Goal: Communication & Community: Participate in discussion

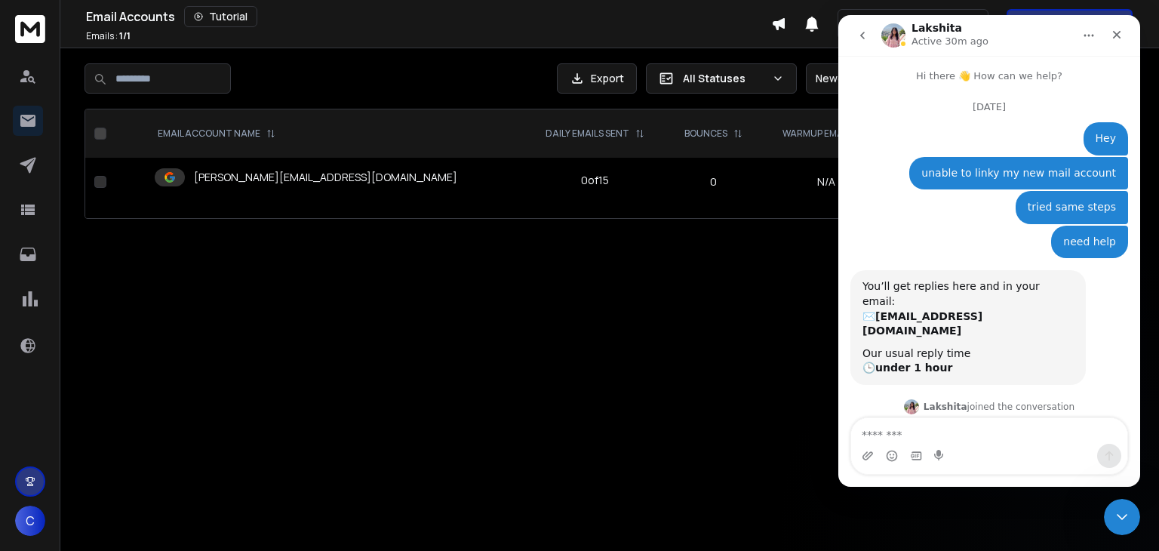
scroll to position [918, 0]
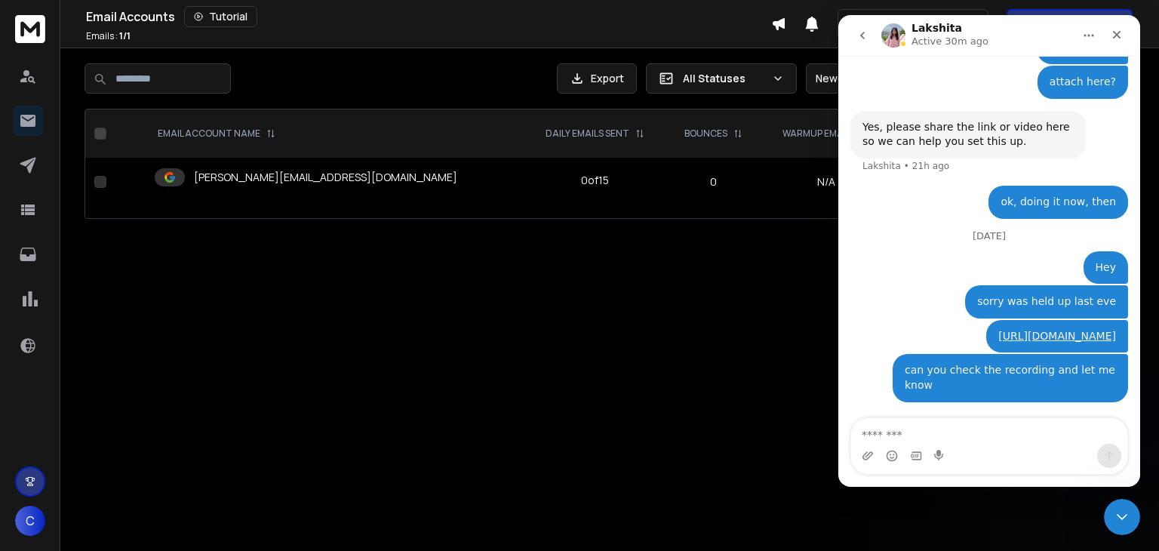
click at [868, 39] on icon "go back" at bounding box center [863, 35] width 12 height 12
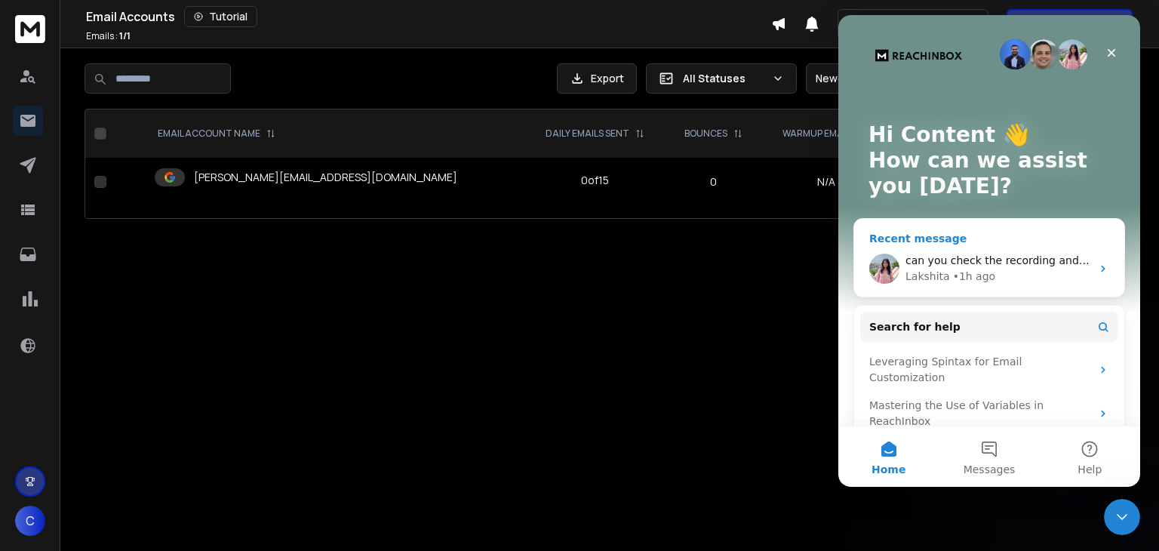
click at [986, 273] on div "[PERSON_NAME] • 1h ago" at bounding box center [999, 277] width 186 height 16
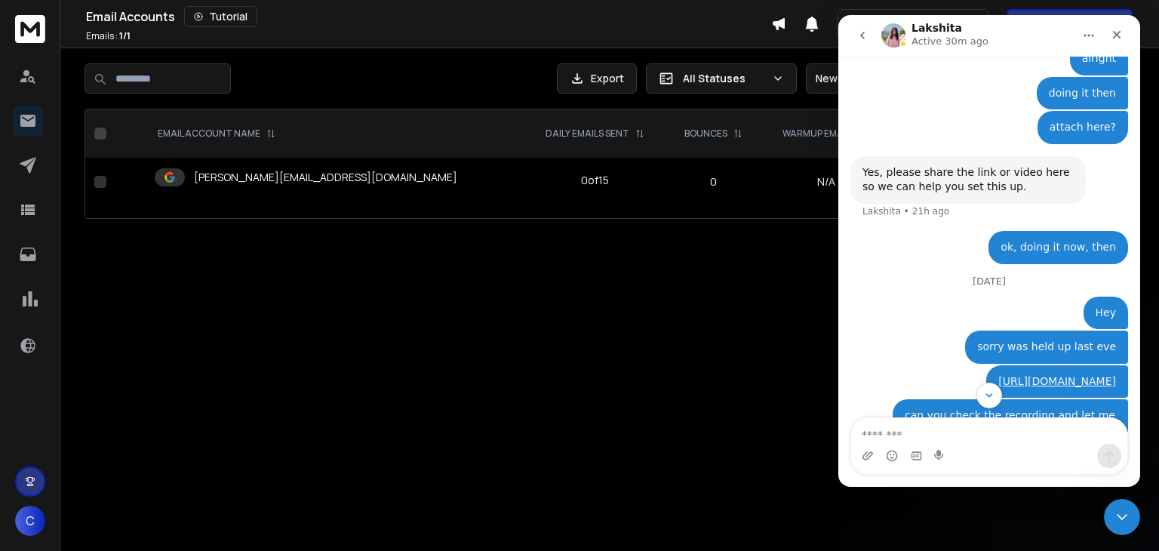
scroll to position [918, 0]
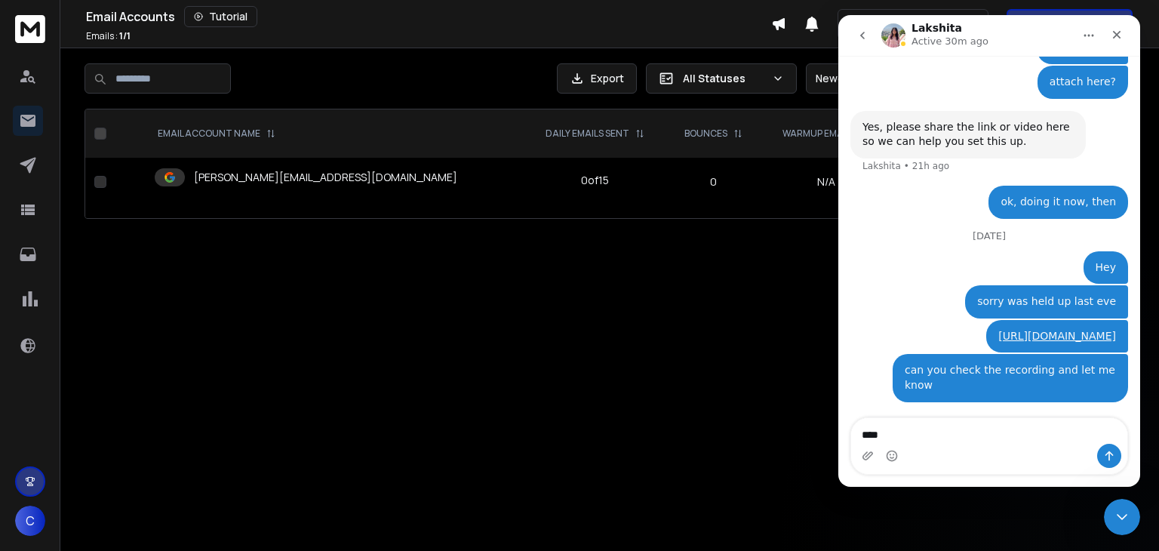
type textarea "*****"
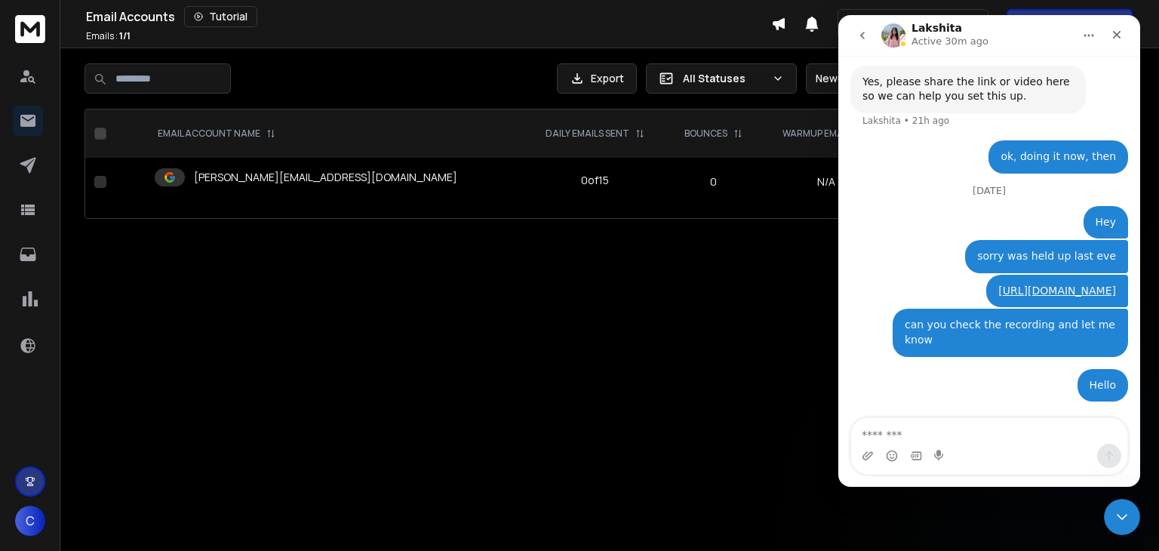
click at [597, 404] on div "ReferralStack Unlock AI-powered affiliate growth Lifetime Deals available! Clai…" at bounding box center [579, 275] width 1159 height 551
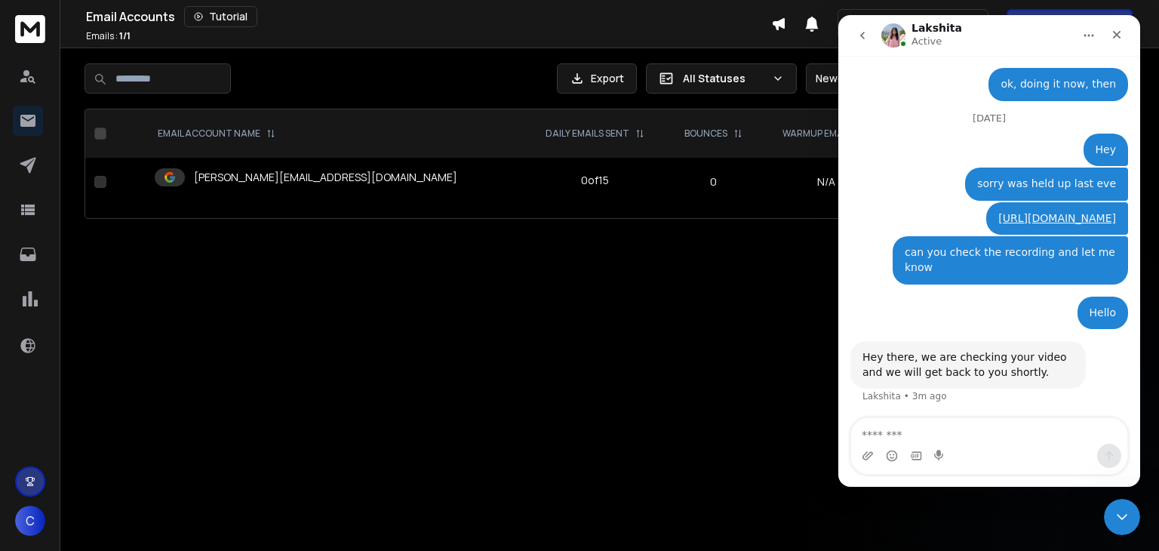
scroll to position [1023, 0]
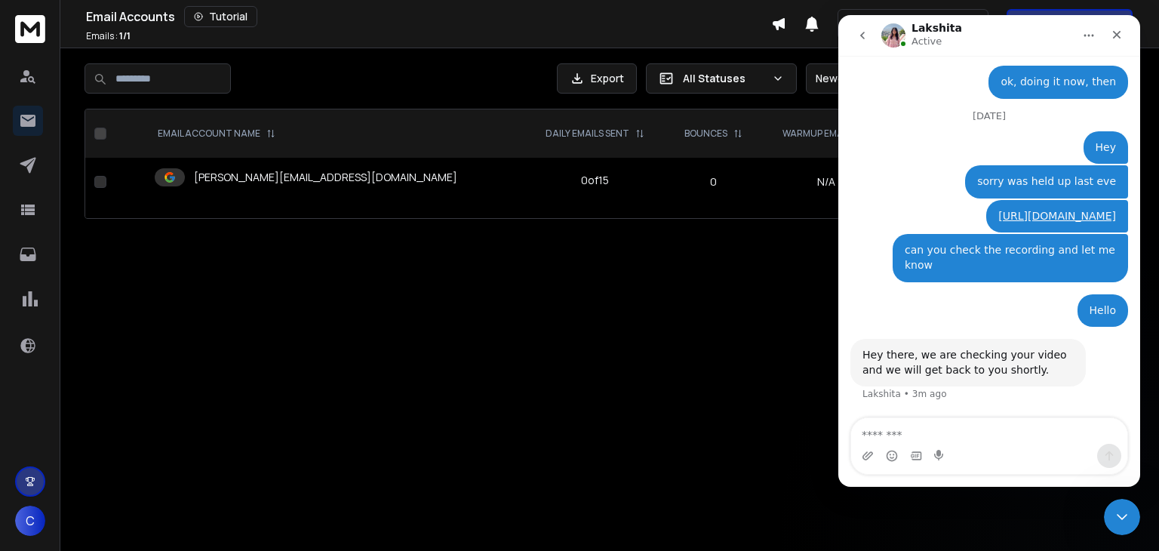
click at [944, 437] on textarea "Message…" at bounding box center [989, 431] width 276 height 26
type textarea "*******"
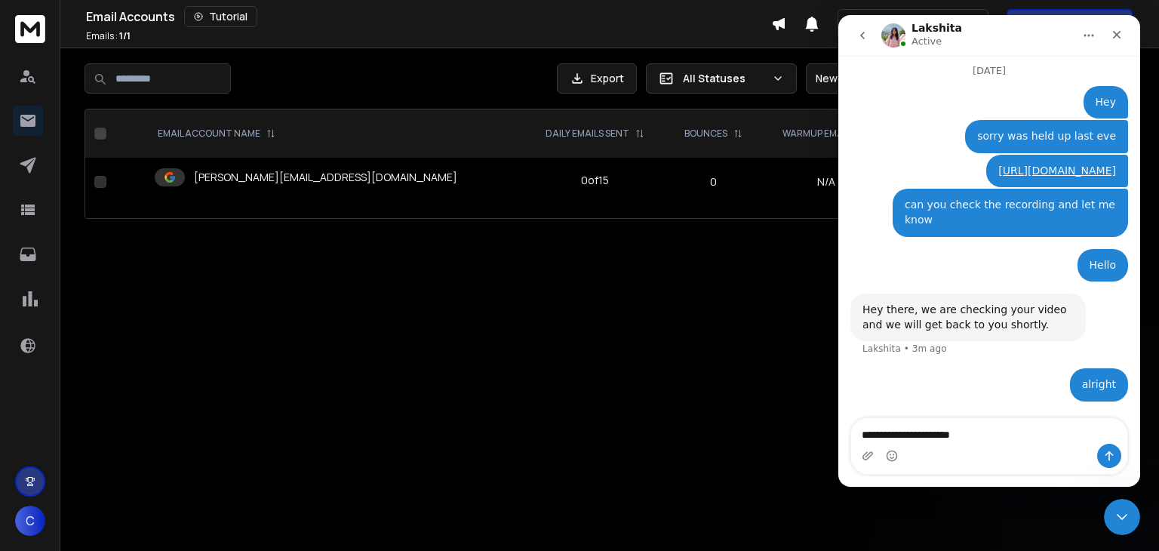
type textarea "**********"
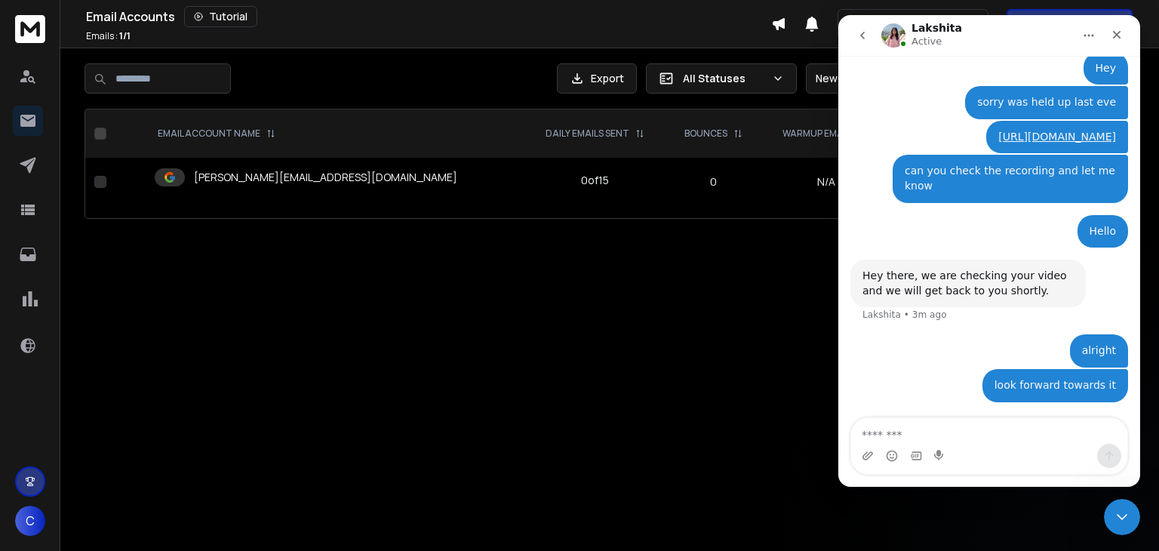
click at [543, 380] on div "ReferralStack Unlock AI-powered affiliate growth Lifetime Deals available! Clai…" at bounding box center [579, 275] width 1159 height 551
click at [704, 389] on div "ReferralStack Unlock AI-powered affiliate growth Lifetime Deals available! Clai…" at bounding box center [579, 275] width 1159 height 551
click at [630, 472] on div "ReferralStack Unlock AI-powered affiliate growth Lifetime Deals available! Clai…" at bounding box center [579, 275] width 1159 height 551
click at [631, 473] on div "ReferralStack Unlock AI-powered affiliate growth Lifetime Deals available! Clai…" at bounding box center [579, 275] width 1159 height 551
click at [633, 475] on div "ReferralStack Unlock AI-powered affiliate growth Lifetime Deals available! Clai…" at bounding box center [579, 275] width 1159 height 551
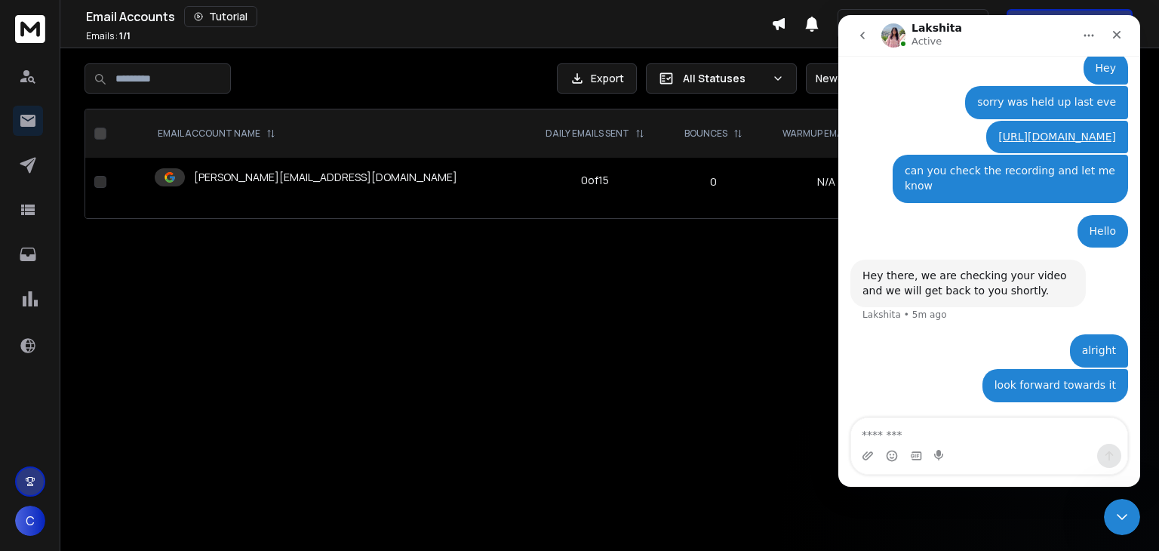
click at [583, 294] on div "ReferralStack Unlock AI-powered affiliate growth Lifetime Deals available! Clai…" at bounding box center [579, 275] width 1159 height 551
click at [1113, 39] on icon "Close" at bounding box center [1117, 35] width 12 height 12
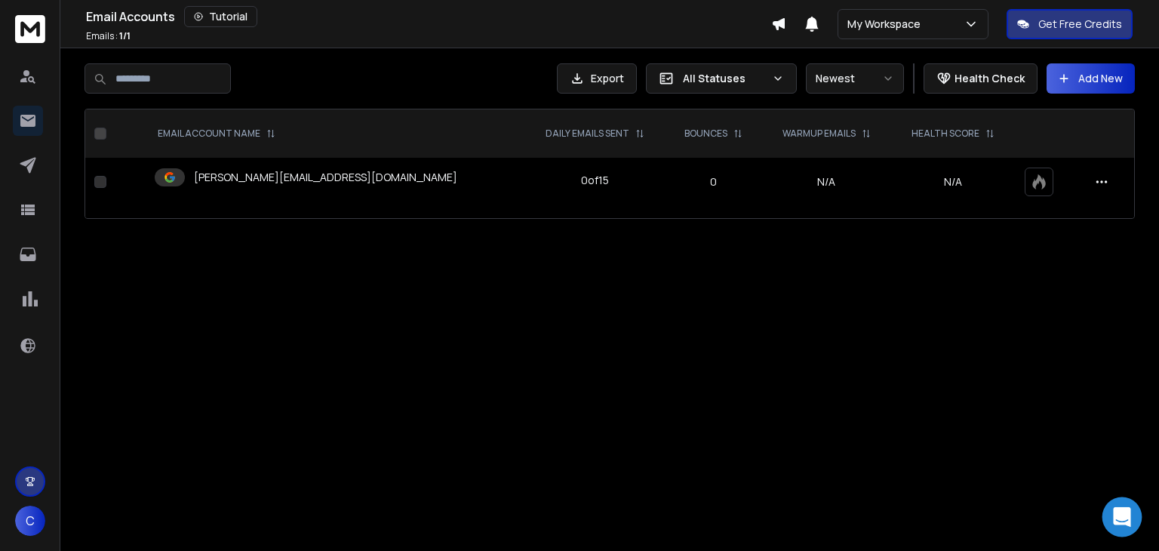
click at [1113, 517] on div "Open Intercom Messenger" at bounding box center [1123, 517] width 40 height 40
